Goal: Check status

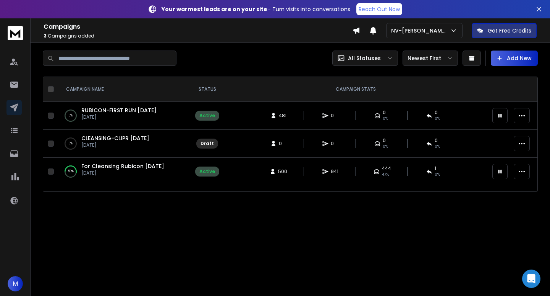
click at [136, 123] on div "RUBICON-FIRST RUN AUG 6 6 days ago" at bounding box center [118, 115] width 75 height 18
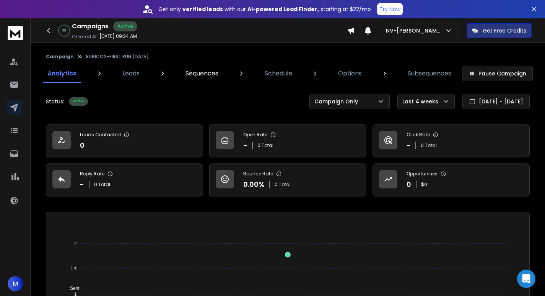
click at [212, 77] on p "Sequences" at bounding box center [201, 73] width 33 height 9
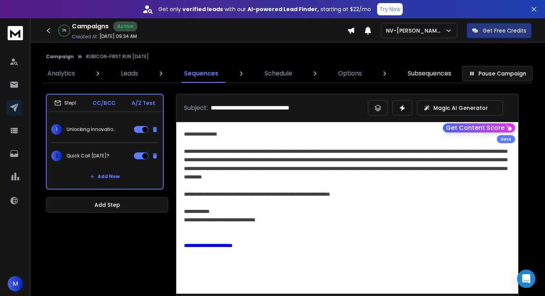
click at [421, 75] on p "Subsequences" at bounding box center [430, 73] width 44 height 9
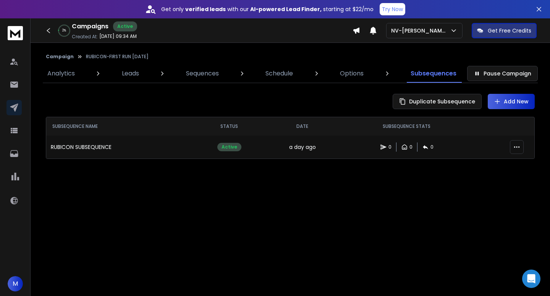
click at [119, 143] on td "RUBICON SUBSEQUENCE" at bounding box center [120, 146] width 148 height 23
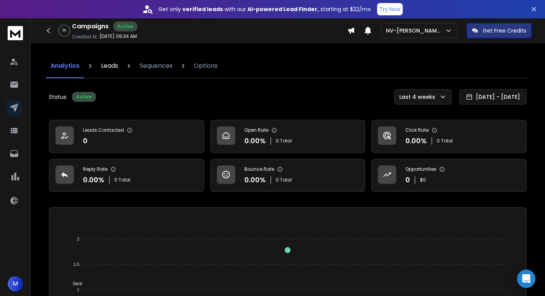
click at [112, 63] on p "Leads" at bounding box center [109, 65] width 17 height 9
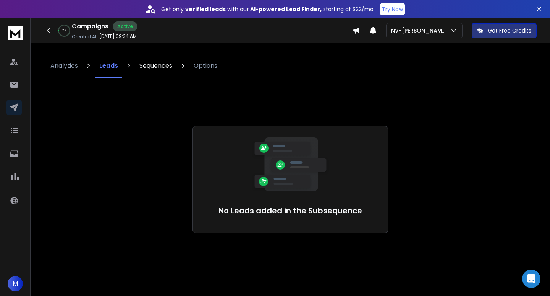
click at [166, 65] on p "Sequences" at bounding box center [156, 65] width 33 height 9
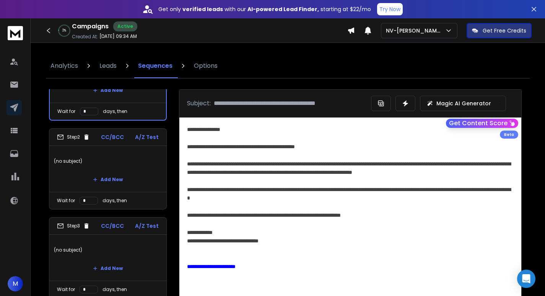
scroll to position [153, 0]
